Goal: Navigation & Orientation: Find specific page/section

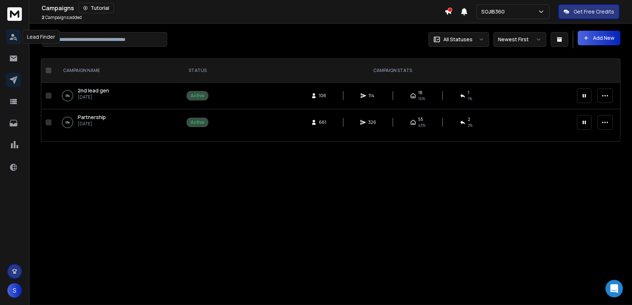
click at [9, 37] on icon at bounding box center [13, 36] width 9 height 9
click at [12, 63] on link at bounding box center [13, 58] width 15 height 15
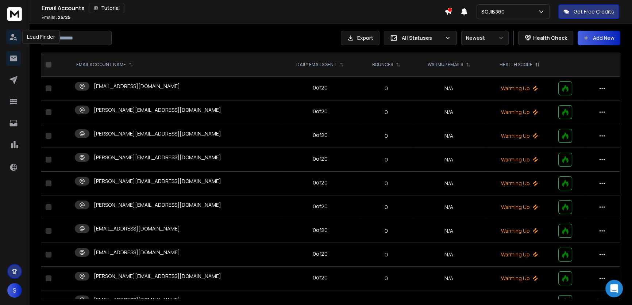
click at [9, 37] on icon at bounding box center [13, 36] width 9 height 9
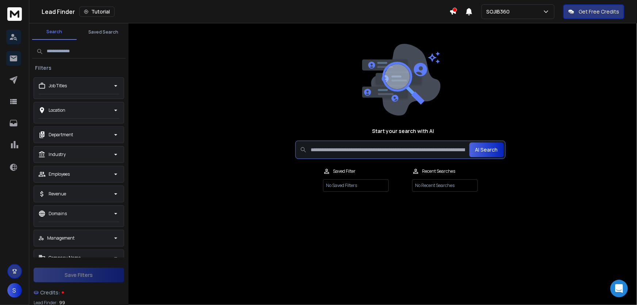
click at [20, 60] on link at bounding box center [13, 58] width 15 height 15
